Goal: Task Accomplishment & Management: Manage account settings

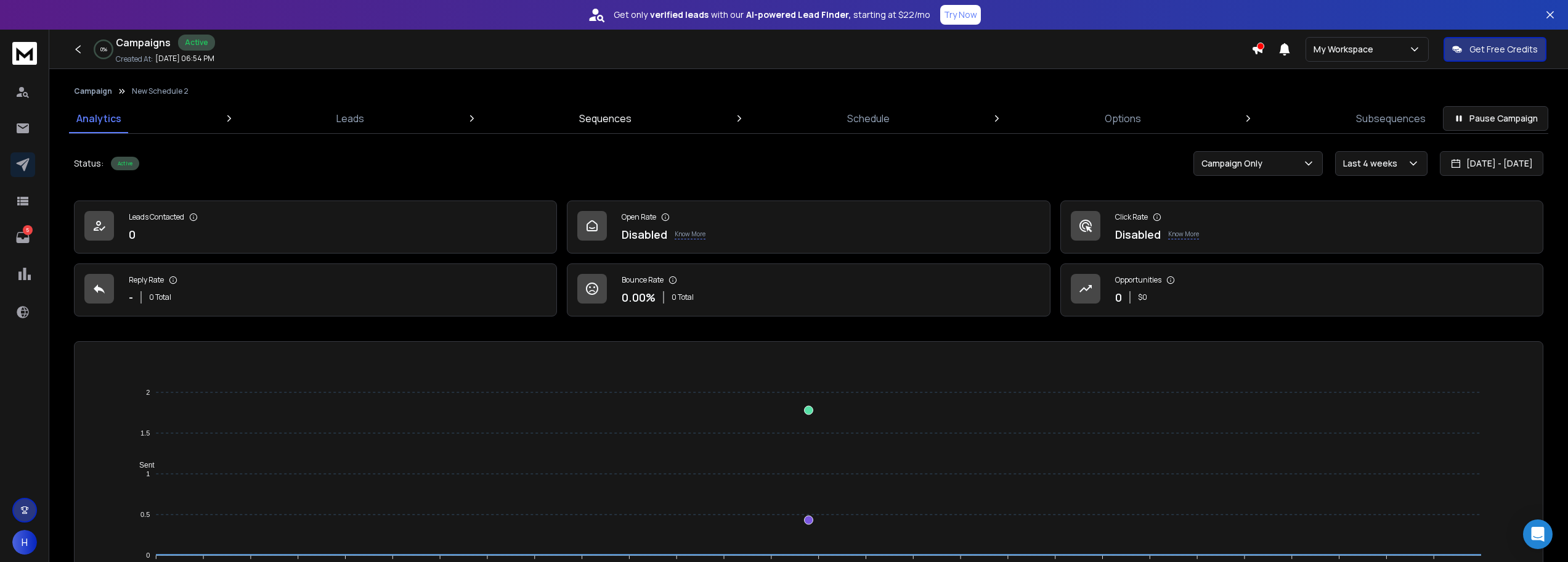
click at [619, 116] on p "Sequences" at bounding box center [605, 118] width 52 height 15
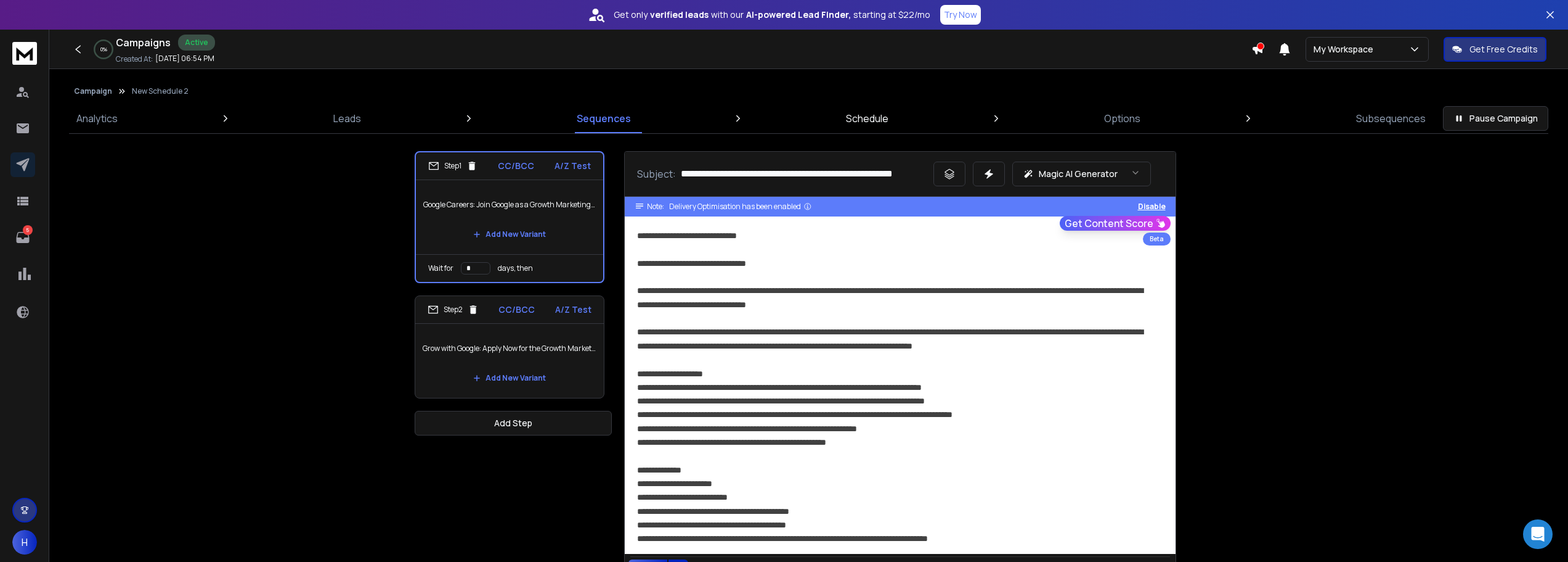
click at [872, 121] on p "Schedule" at bounding box center [867, 118] width 42 height 15
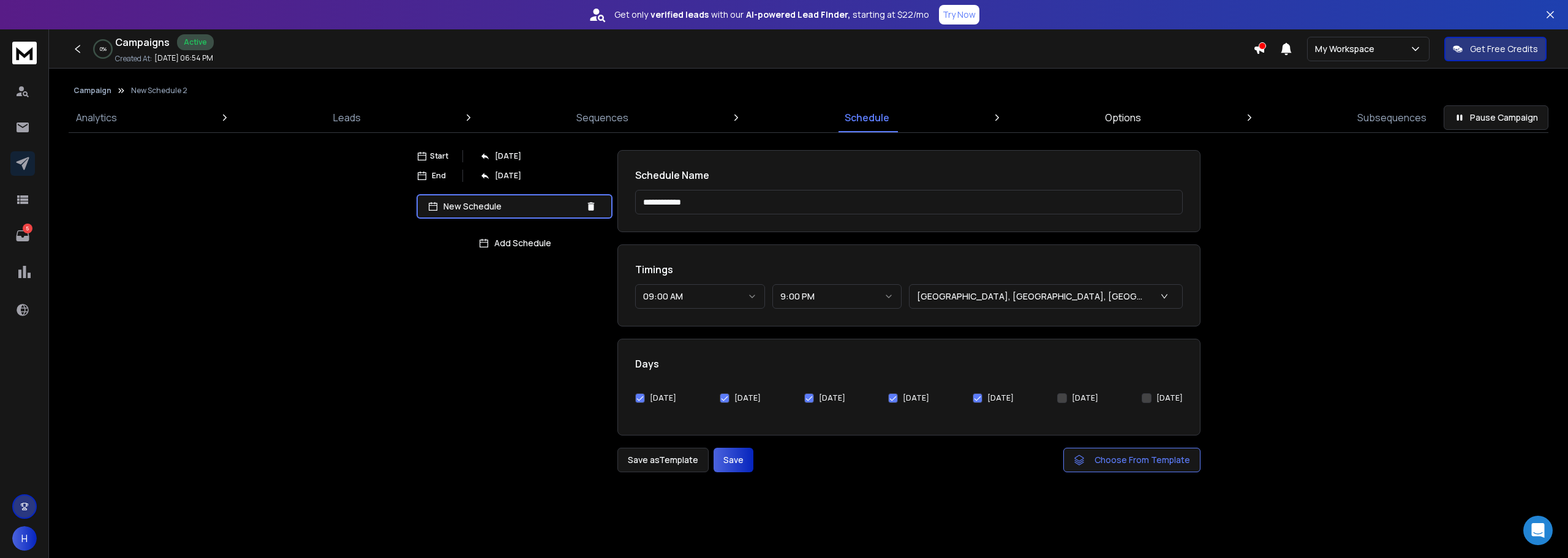
click at [1133, 123] on p "Options" at bounding box center [1123, 118] width 36 height 15
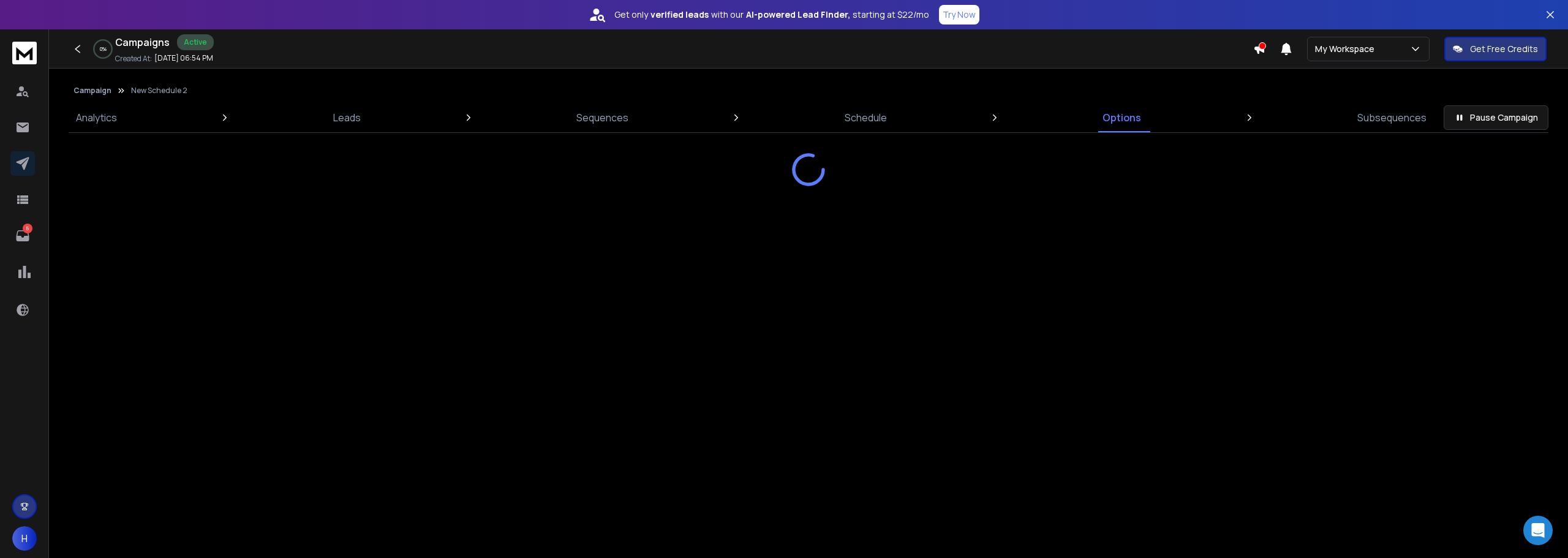
select select "*"
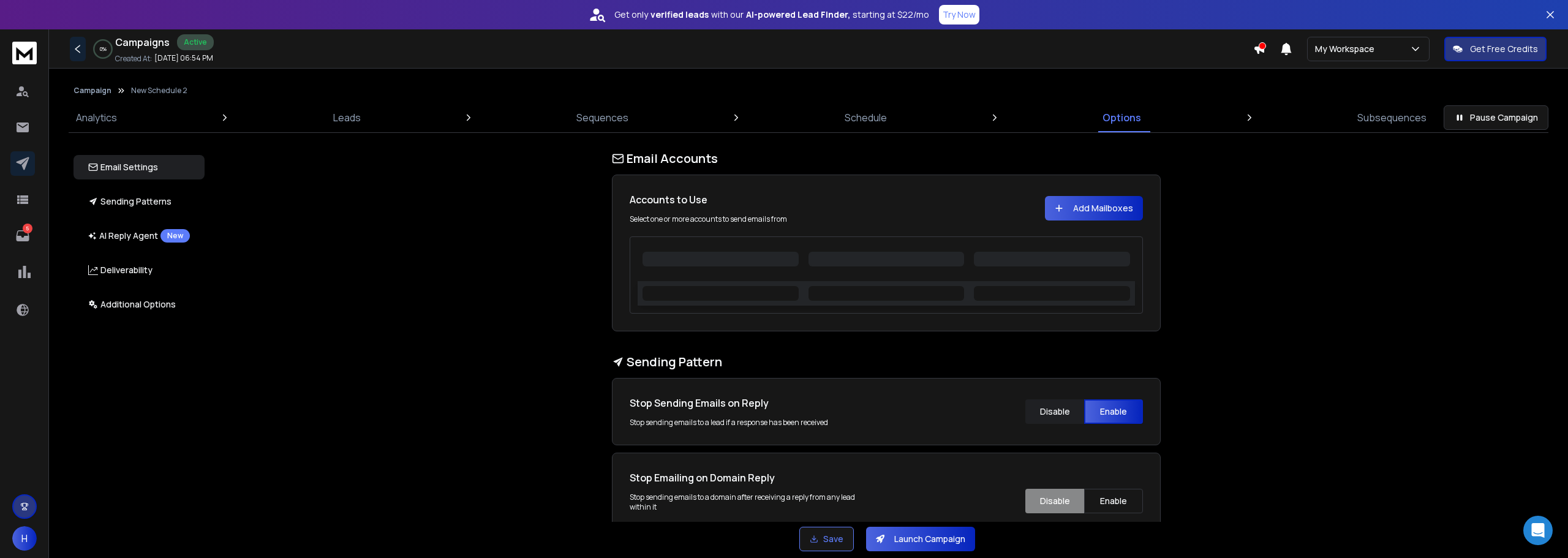
click at [72, 41] on button at bounding box center [78, 49] width 16 height 24
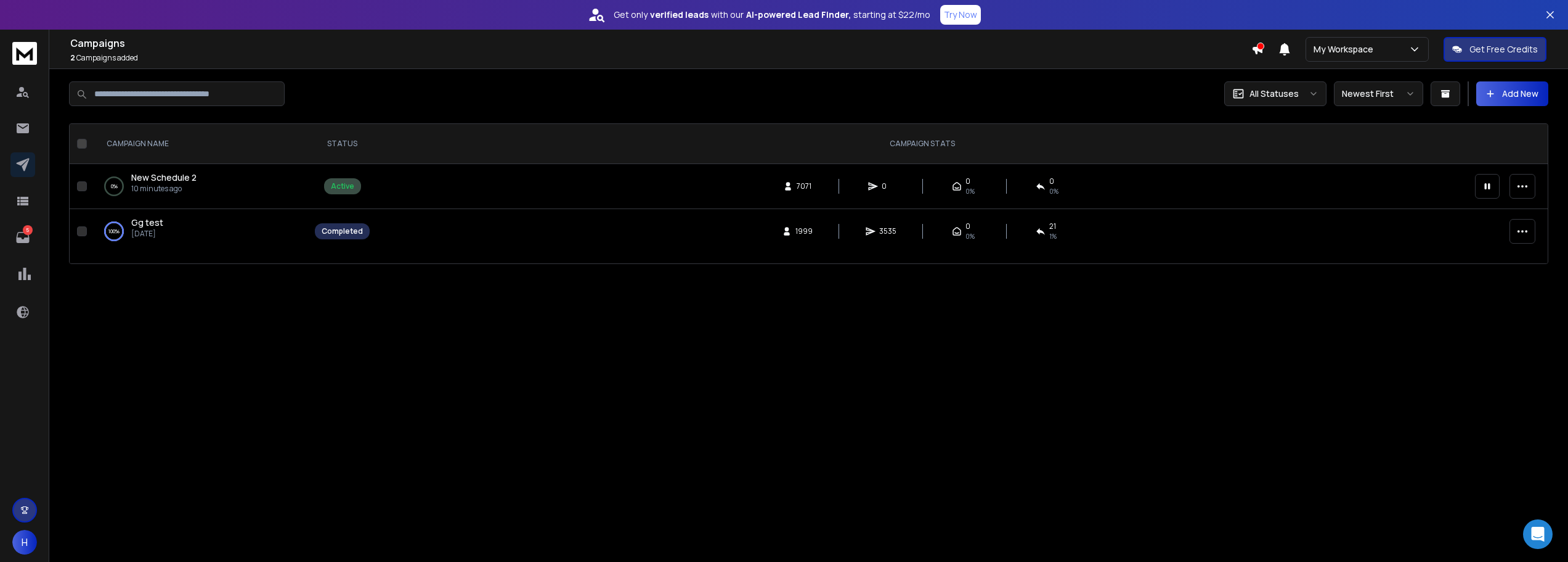
click at [1004, 401] on div "Campaigns 2 Campaigns Added All Statuses Newest First Add New CAMPAIGN NAME STA…" at bounding box center [808, 362] width 1480 height 562
click at [638, 190] on div "7071 50 0 0% 0 0 %" at bounding box center [922, 186] width 1076 height 19
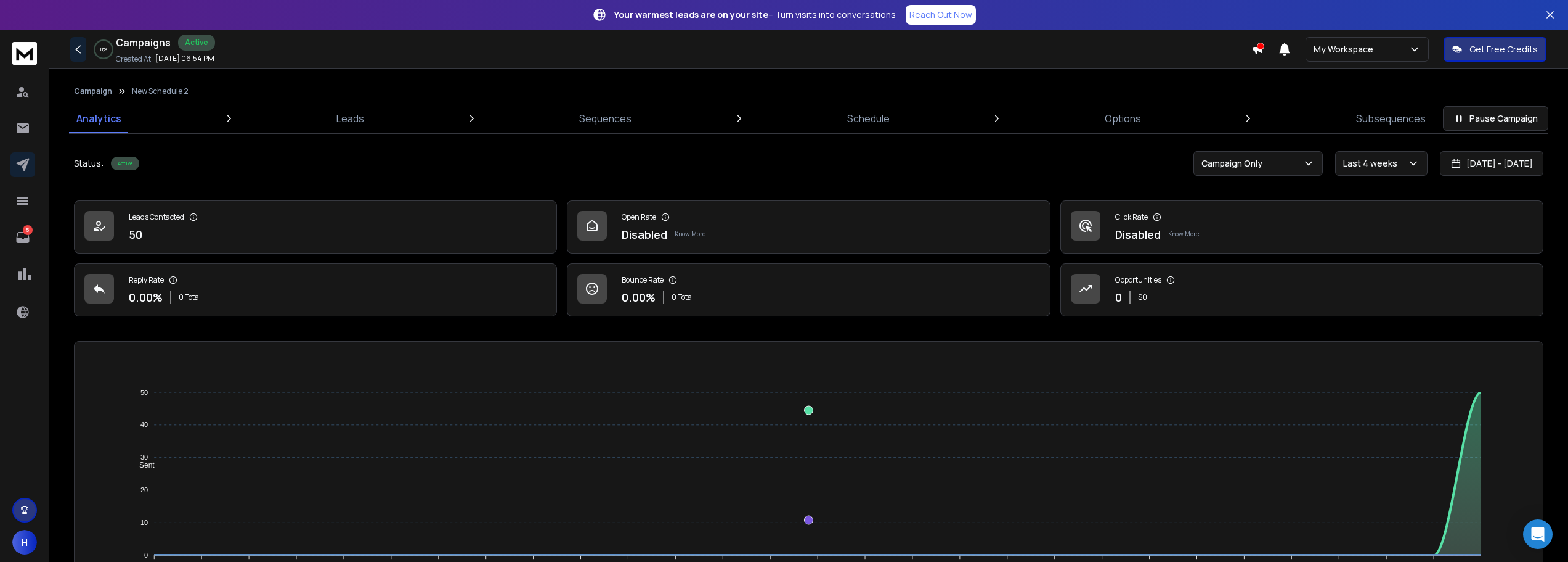
click at [75, 46] on icon at bounding box center [77, 49] width 11 height 11
